Goal: Communication & Community: Answer question/provide support

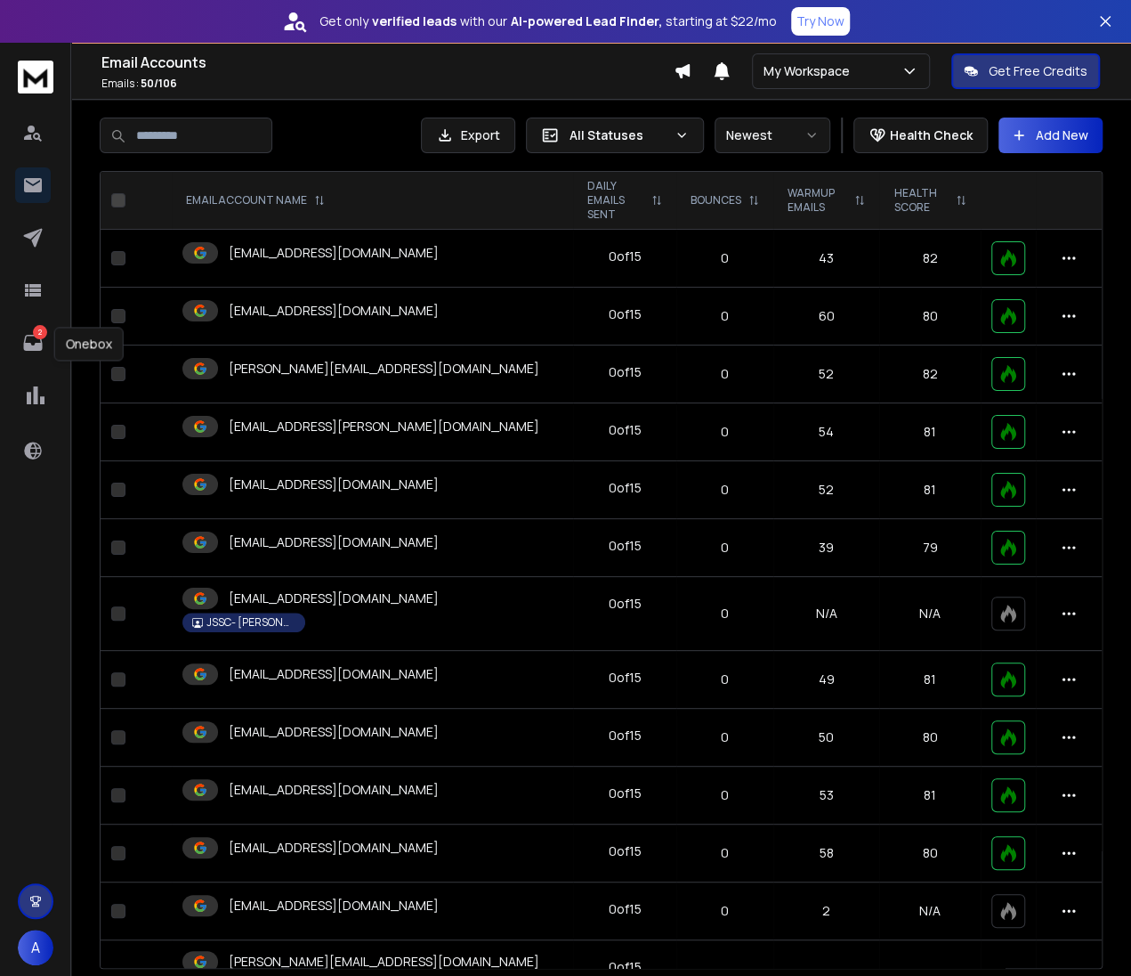
click at [30, 344] on icon at bounding box center [32, 342] width 21 height 21
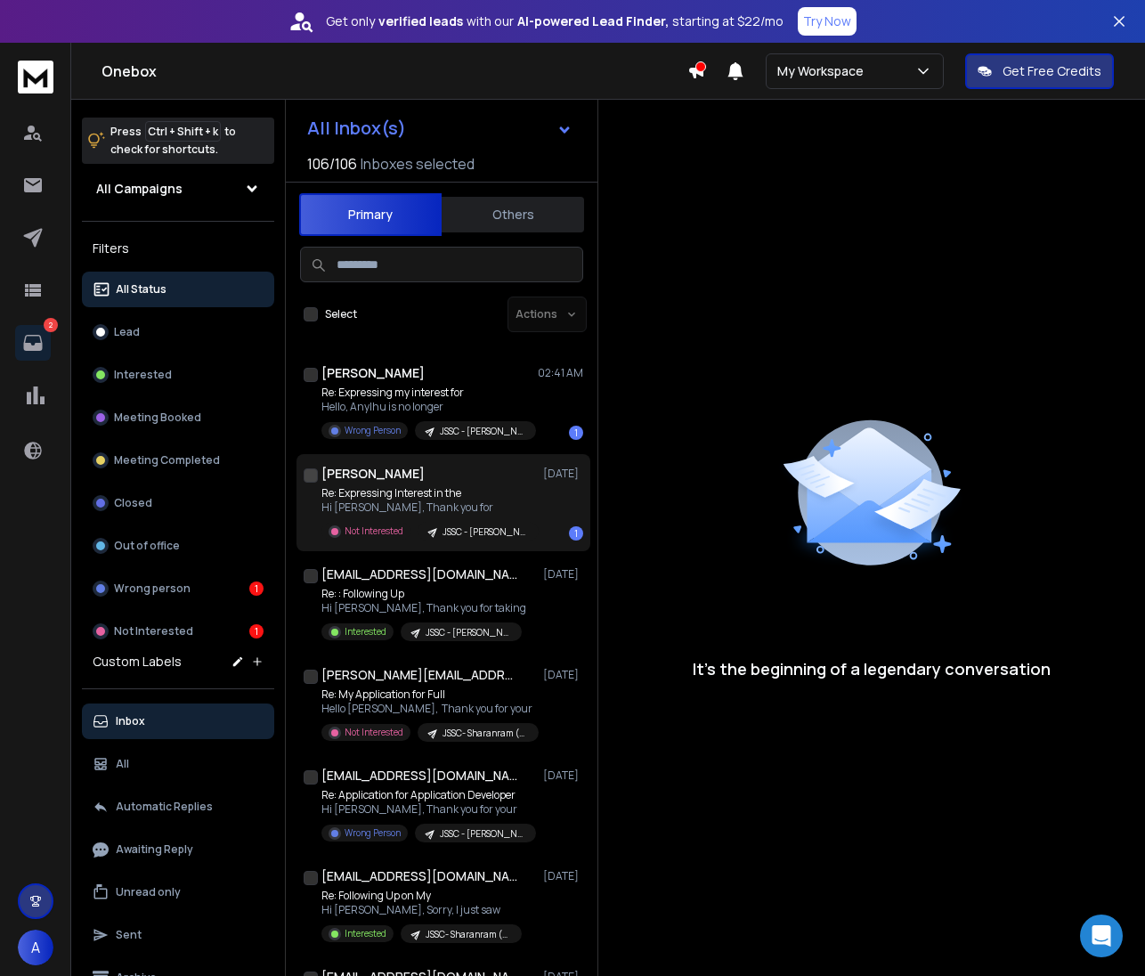
click at [488, 502] on p "Hi [PERSON_NAME], Thank you for" at bounding box center [428, 507] width 214 height 14
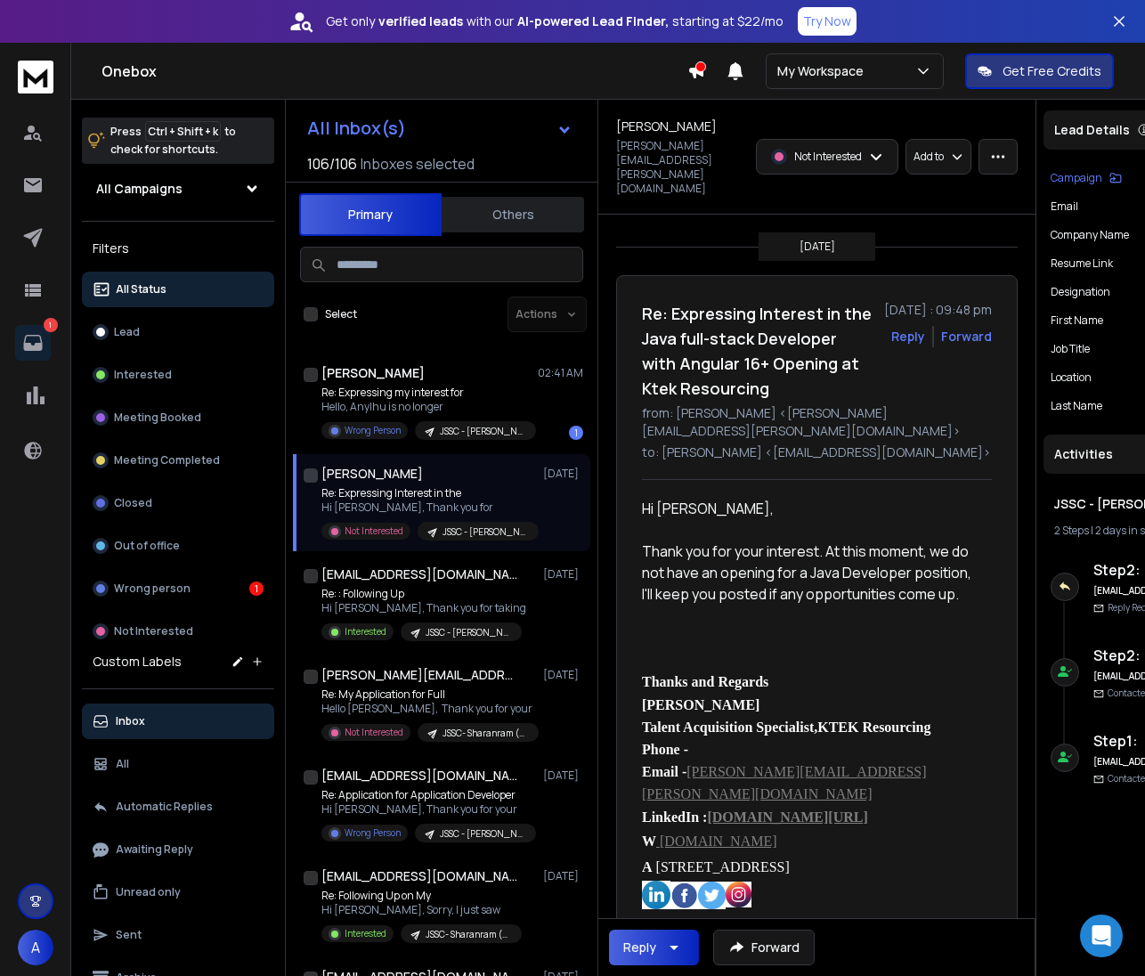
click at [847, 540] on div "Thank you for your interest. At this moment, we do not have an opening for a Ja…" at bounding box center [810, 572] width 336 height 64
click at [685, 958] on button "Reply" at bounding box center [654, 947] width 90 height 36
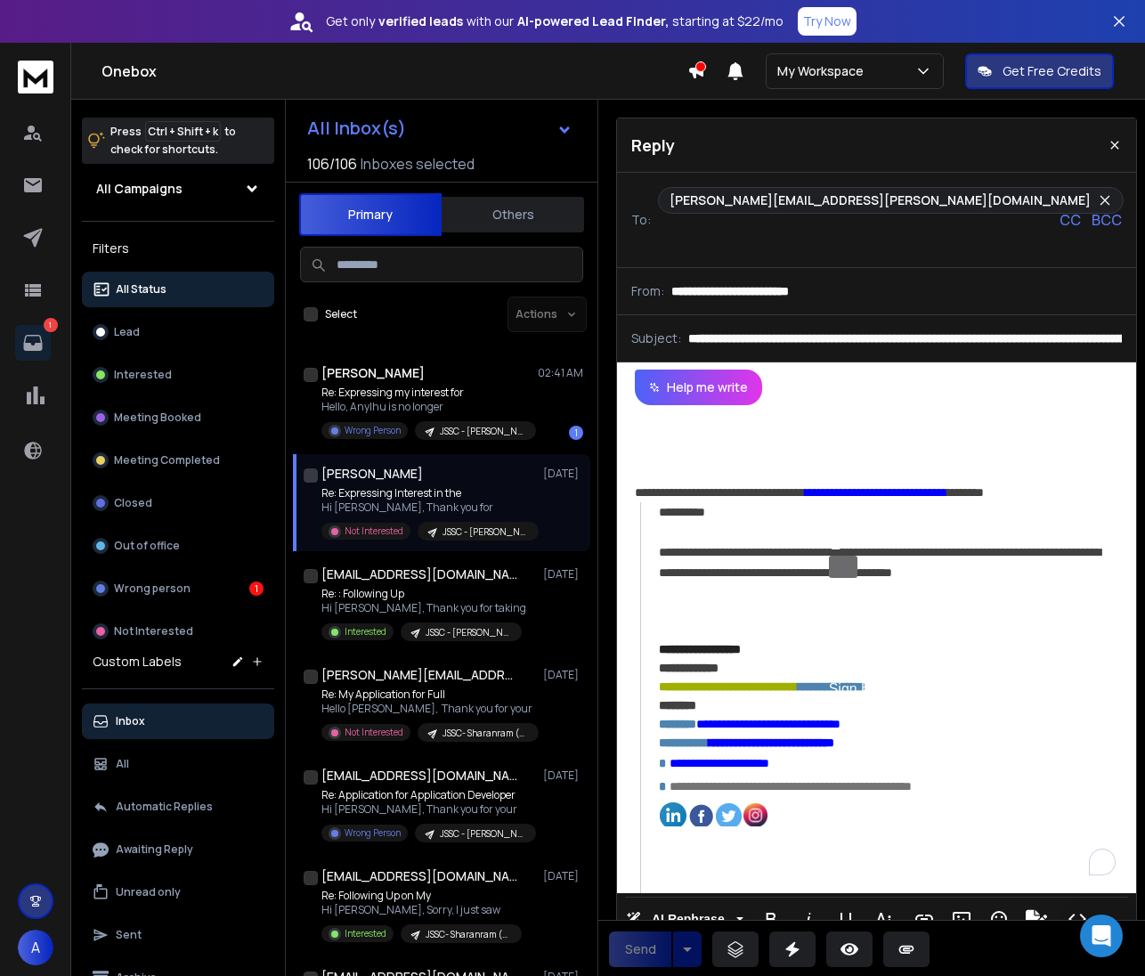
click at [671, 434] on div "To enrich screen reader interactions, please activate Accessibility in Grammarl…" at bounding box center [876, 433] width 483 height 20
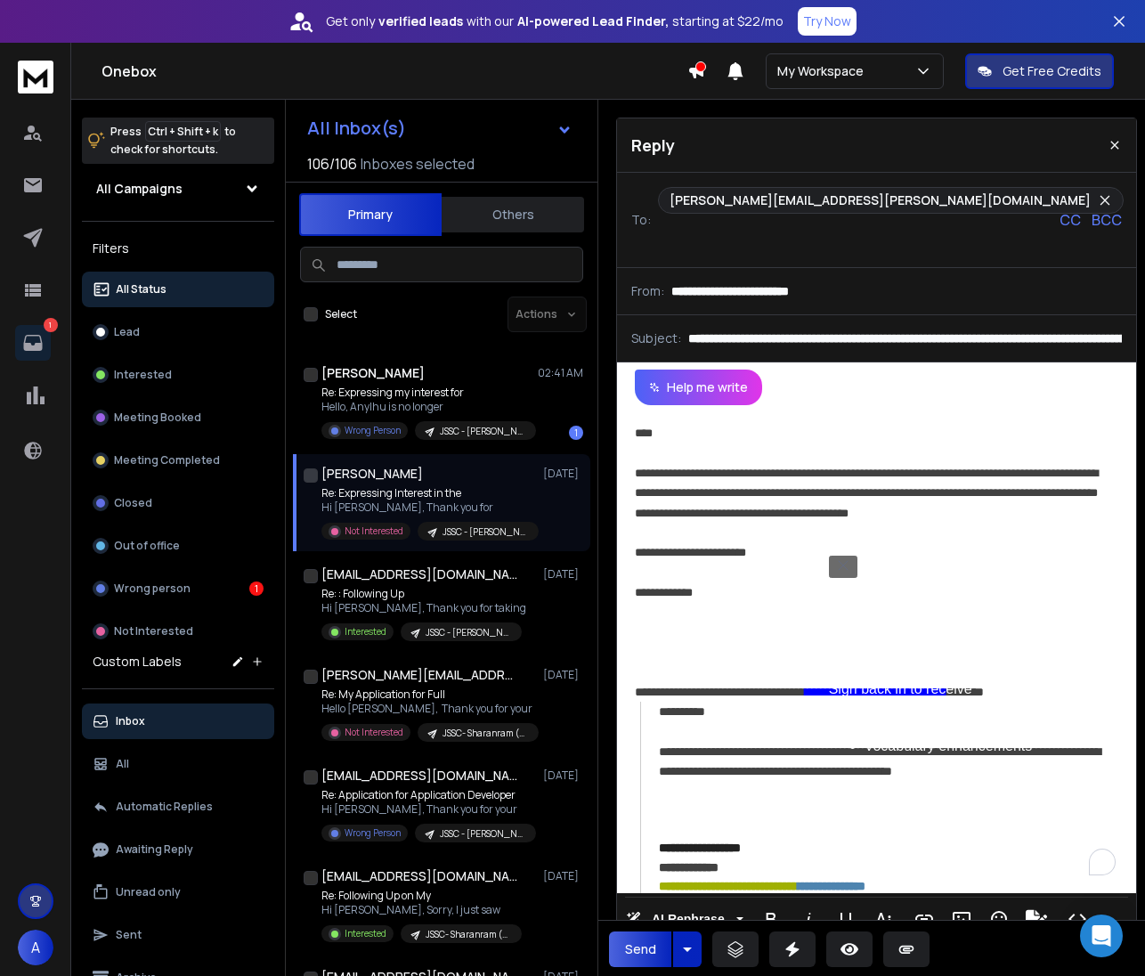
click at [671, 434] on div "**********" at bounding box center [876, 513] width 483 height 180
click at [664, 622] on div "To enrich screen reader interactions, please activate Accessibility in Grammarl…" at bounding box center [876, 632] width 483 height 20
click at [850, 558] on icon "Close" at bounding box center [843, 565] width 14 height 14
click at [644, 950] on button "Send" at bounding box center [640, 949] width 62 height 36
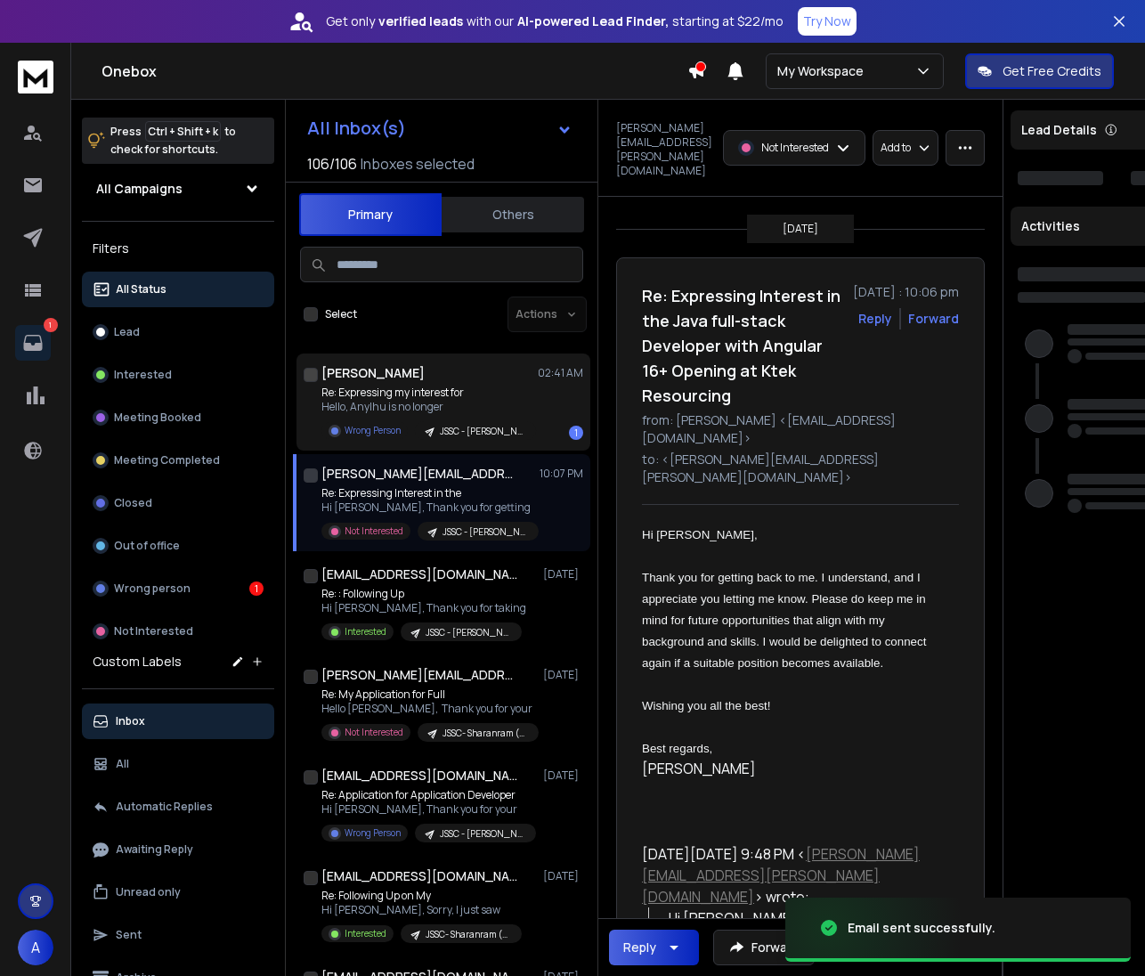
click at [442, 401] on p "Hello, Anylhu is no longer" at bounding box center [428, 407] width 214 height 14
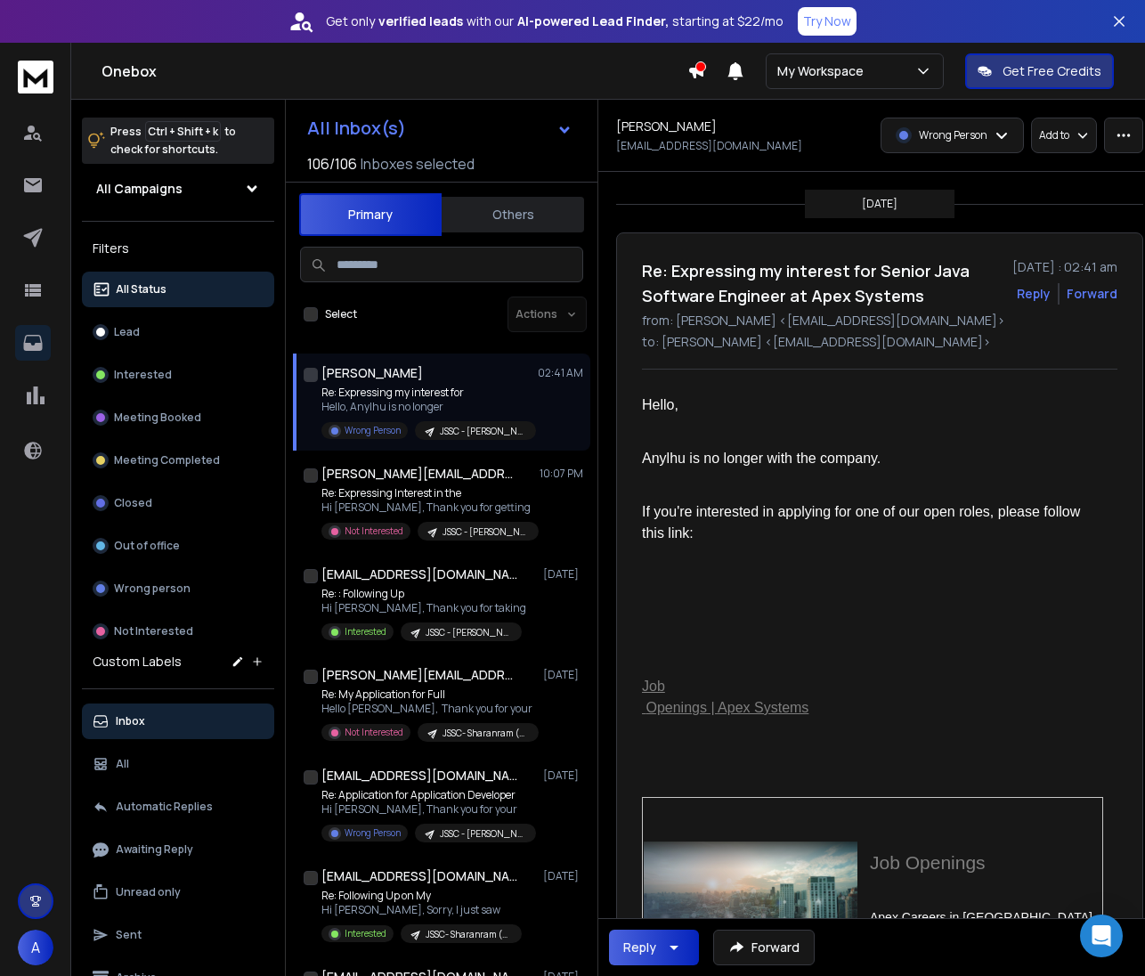
click at [879, 469] on div "Anylhu is no longer with the company." at bounding box center [872, 458] width 461 height 21
click at [677, 948] on icon "button" at bounding box center [673, 946] width 21 height 21
click at [678, 875] on div "Reply" at bounding box center [651, 867] width 93 height 36
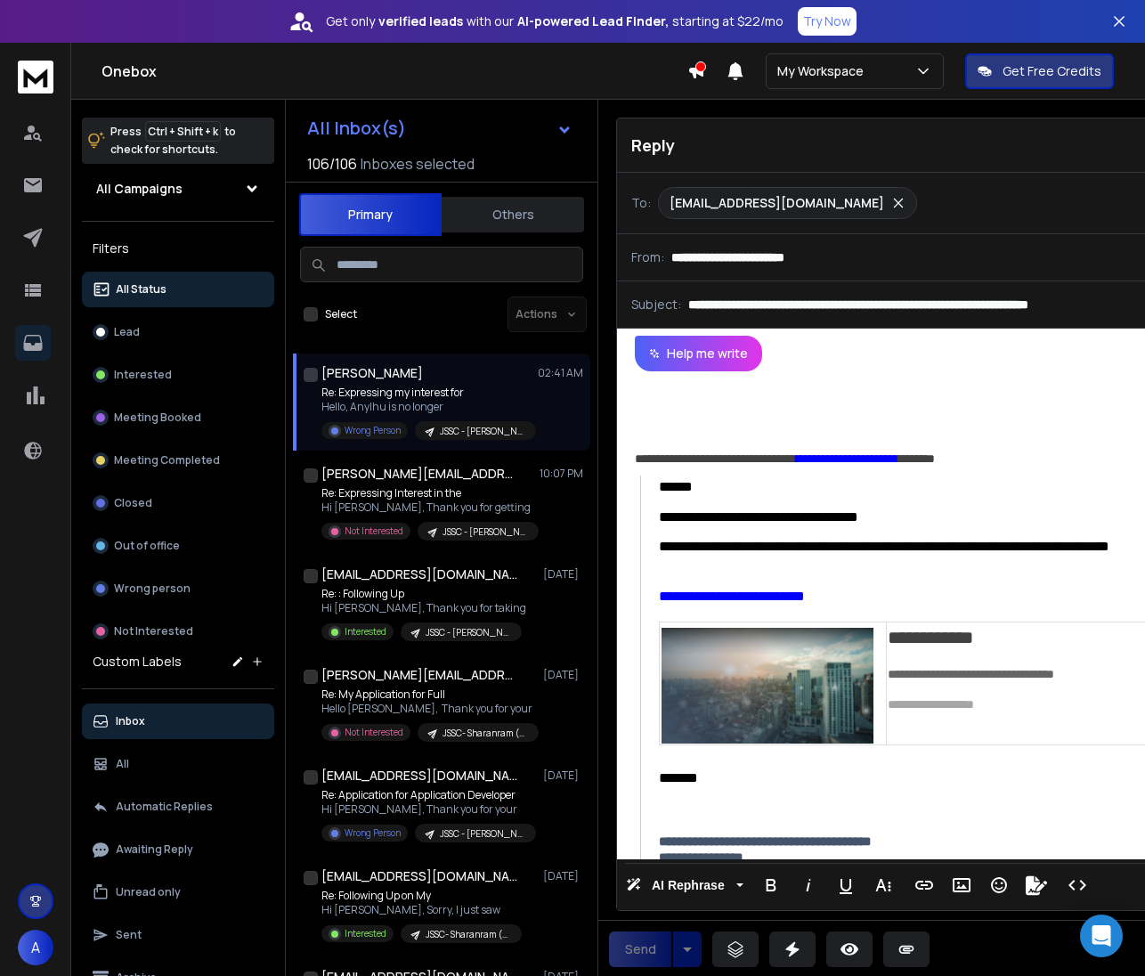
click at [676, 419] on div "To enrich screen reader interactions, please activate Accessibility in Grammarl…" at bounding box center [1120, 419] width 970 height 20
click at [664, 393] on div "To enrich screen reader interactions, please activate Accessibility in Grammarl…" at bounding box center [1120, 399] width 970 height 20
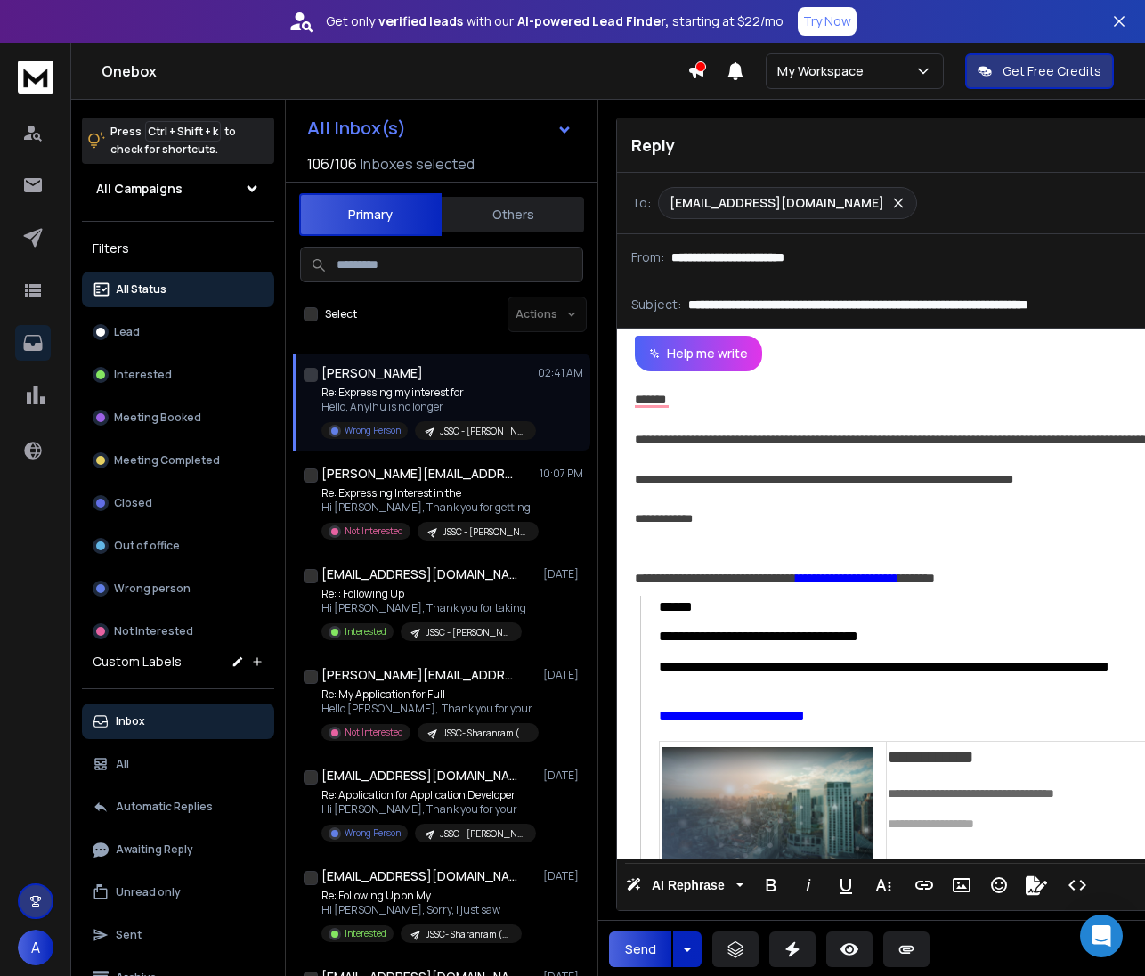
click at [684, 408] on div "**********" at bounding box center [1119, 459] width 969 height 140
click at [1066, 438] on span "**********" at bounding box center [962, 458] width 654 height 131
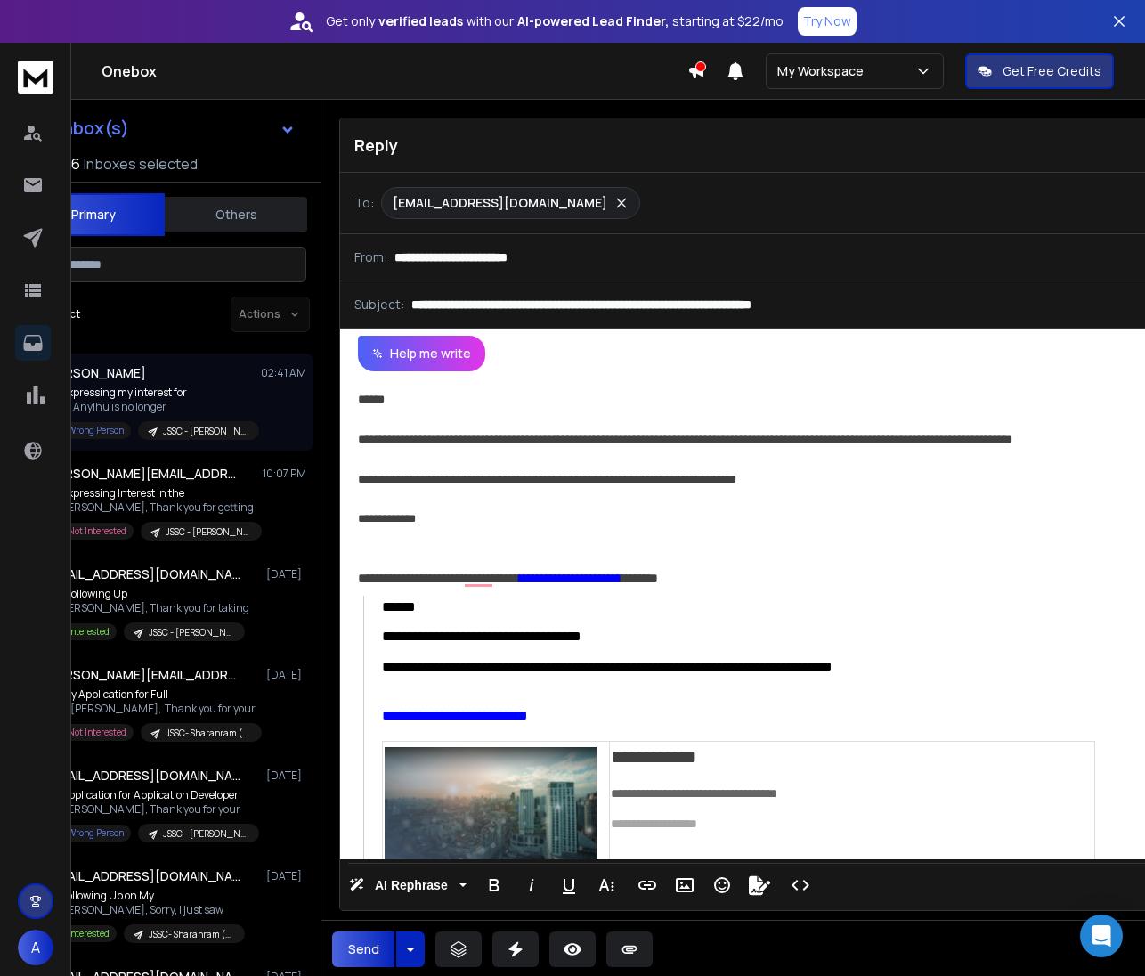
scroll to position [0, 280]
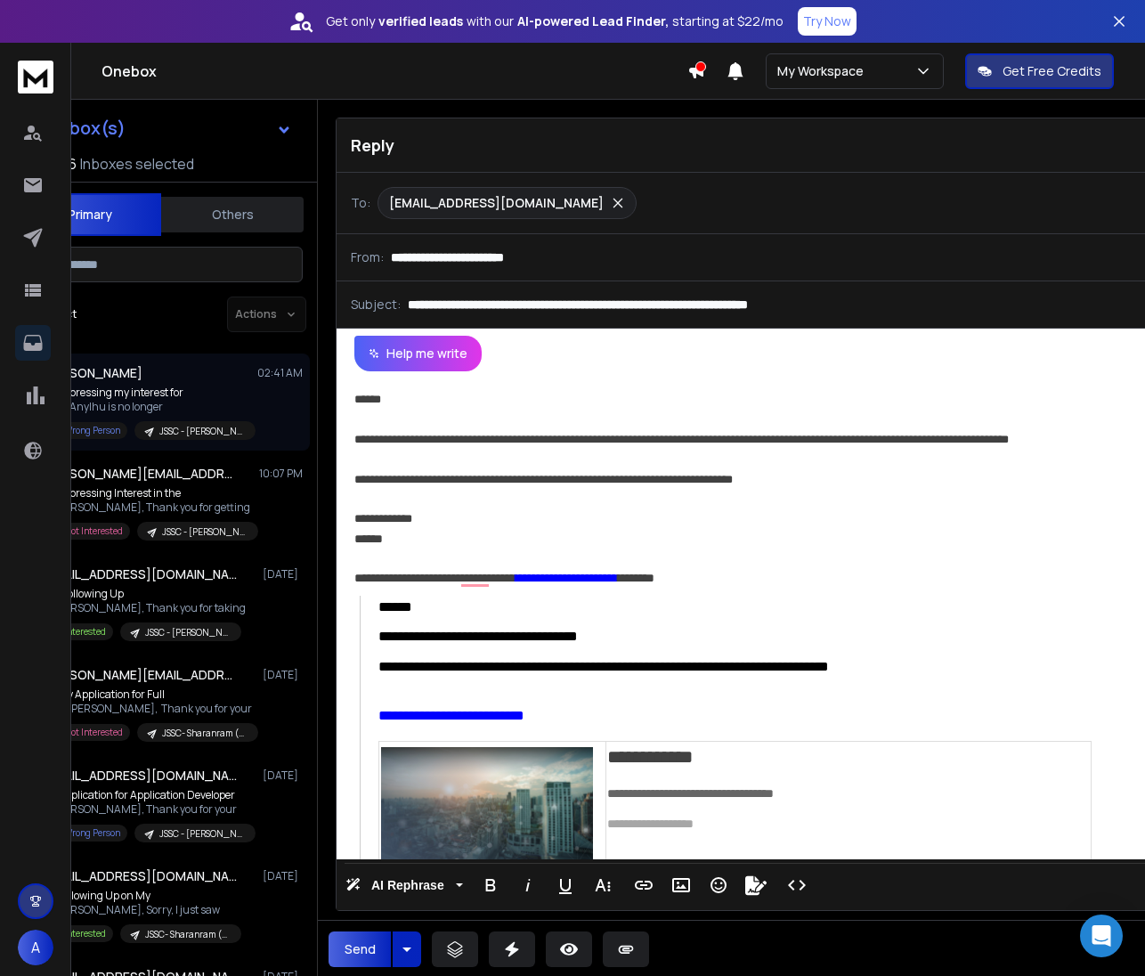
click at [361, 956] on button "Send" at bounding box center [359, 949] width 62 height 36
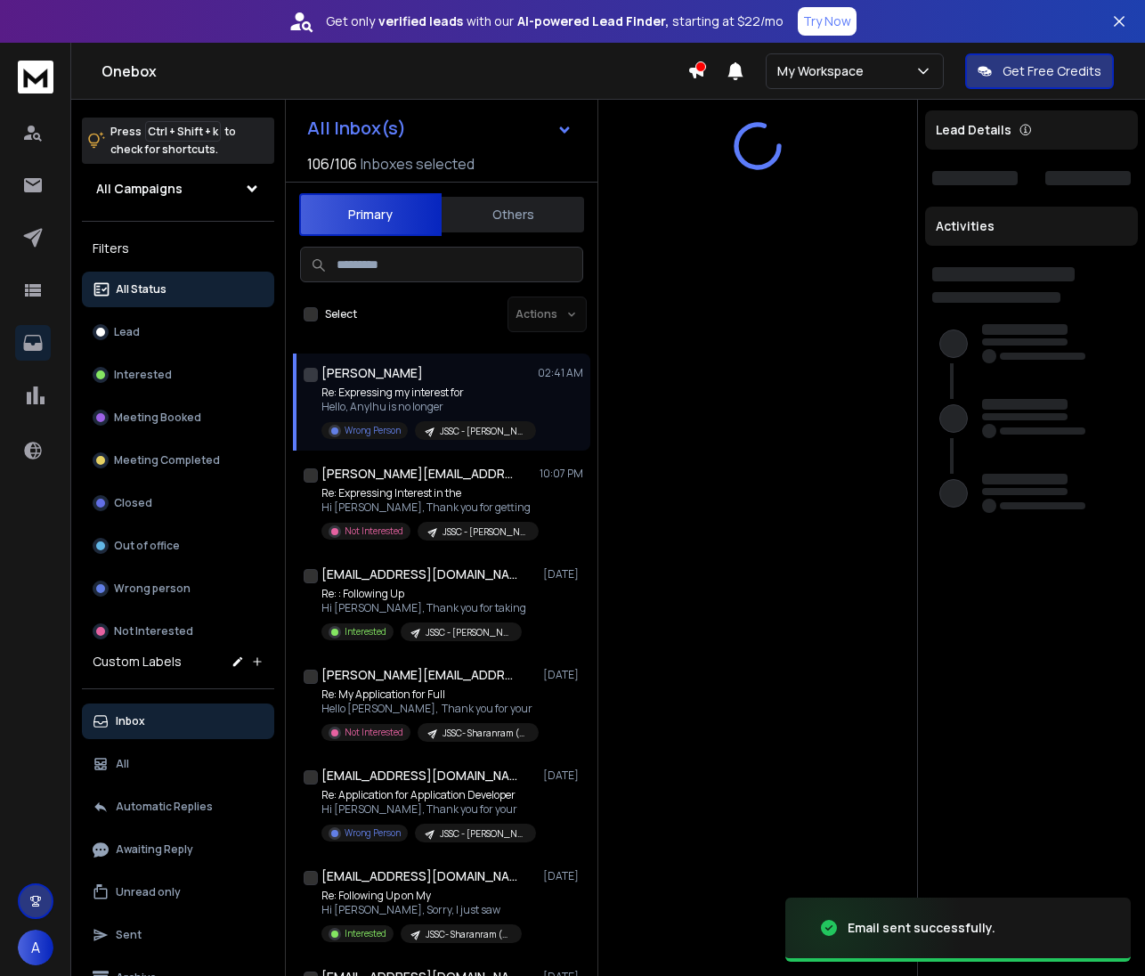
scroll to position [0, 0]
